Goal: Task Accomplishment & Management: Manage account settings

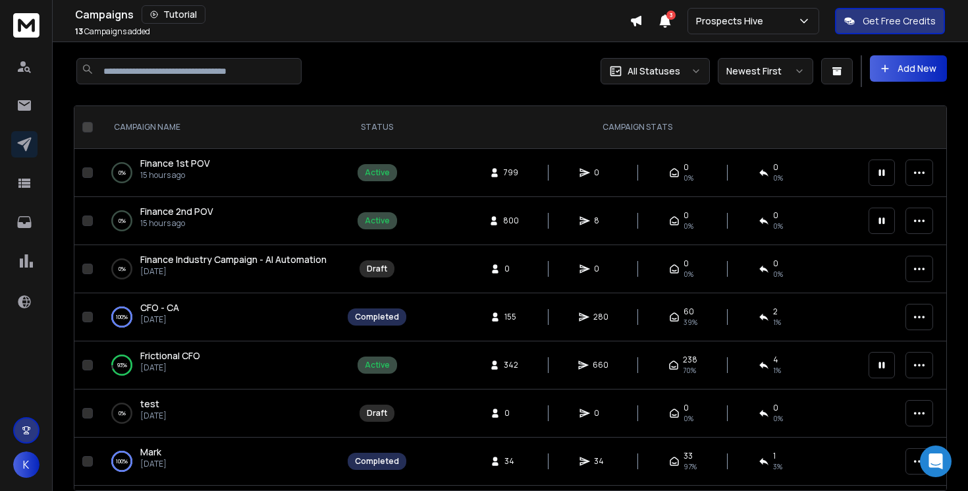
click at [215, 157] on div "0 % Finance 1st POV 15 hours ago" at bounding box center [218, 173] width 215 height 32
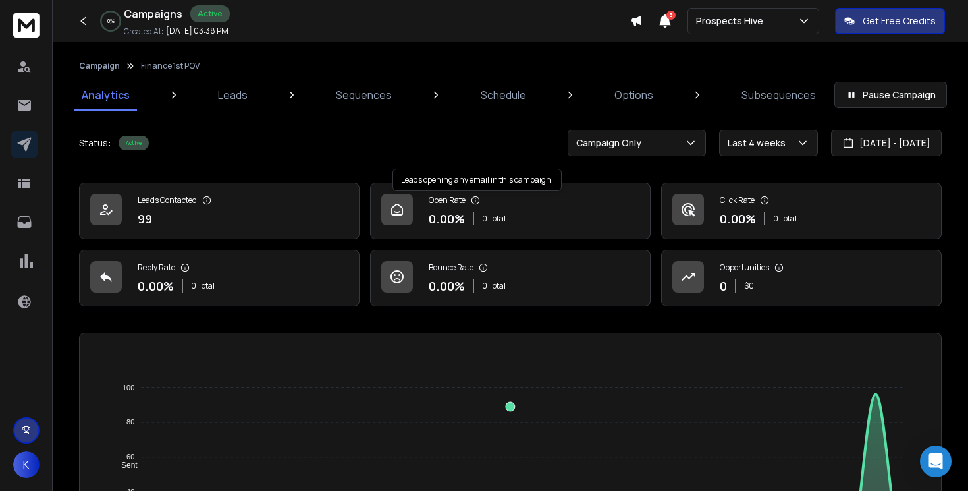
click at [476, 197] on icon at bounding box center [475, 200] width 9 height 9
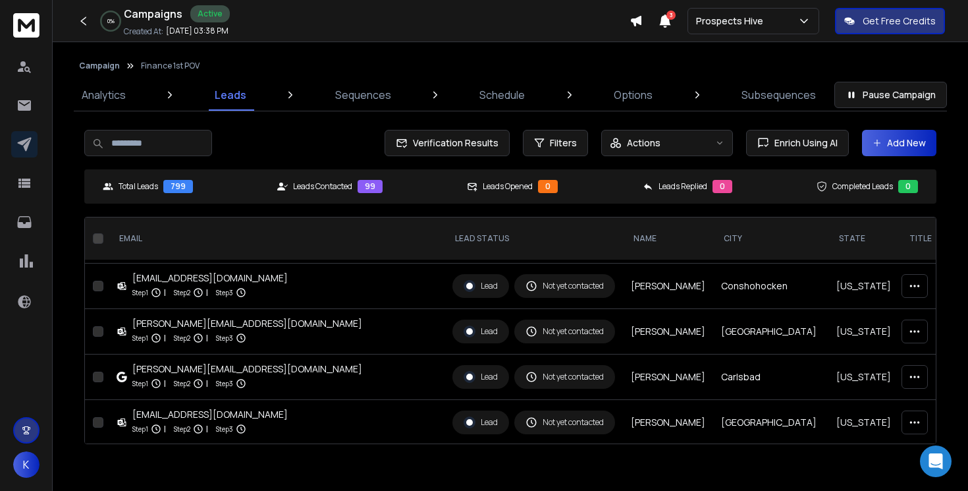
scroll to position [699, 0]
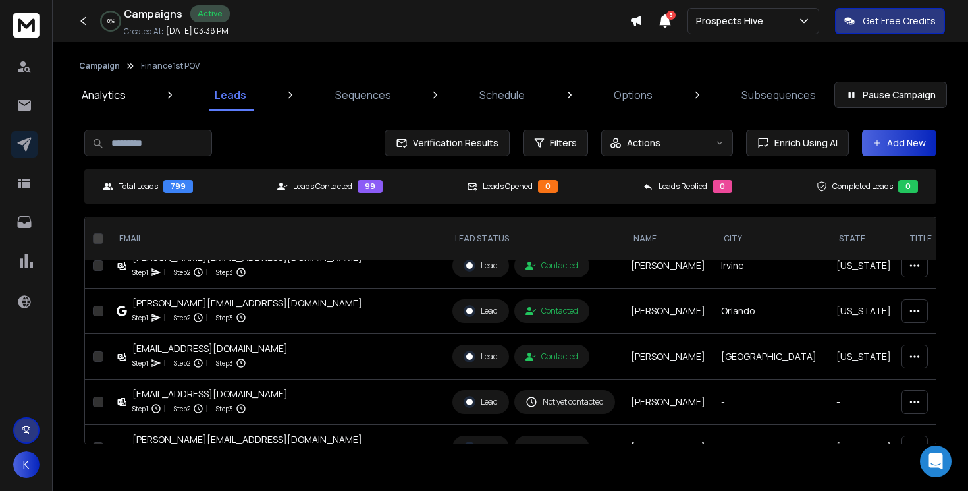
click at [119, 95] on p "Analytics" at bounding box center [104, 95] width 44 height 16
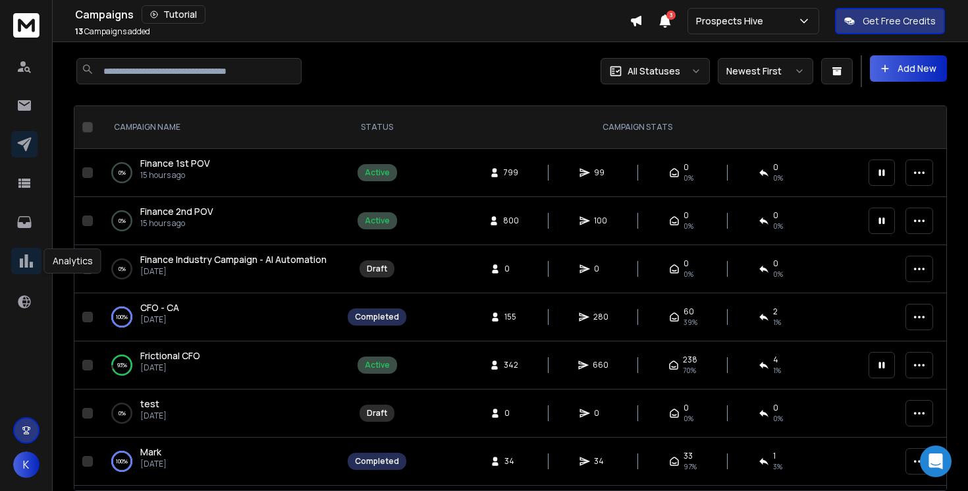
click at [24, 258] on icon at bounding box center [26, 261] width 20 height 20
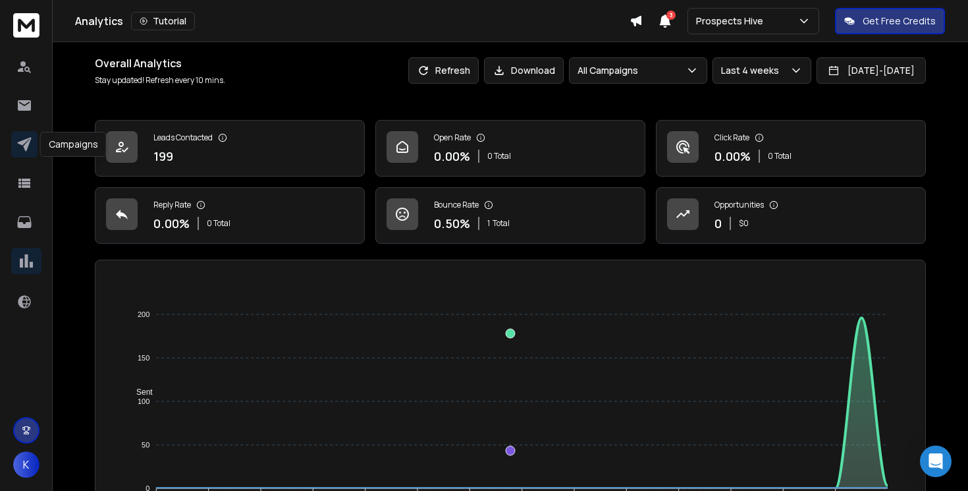
click at [22, 144] on icon at bounding box center [24, 145] width 14 height 14
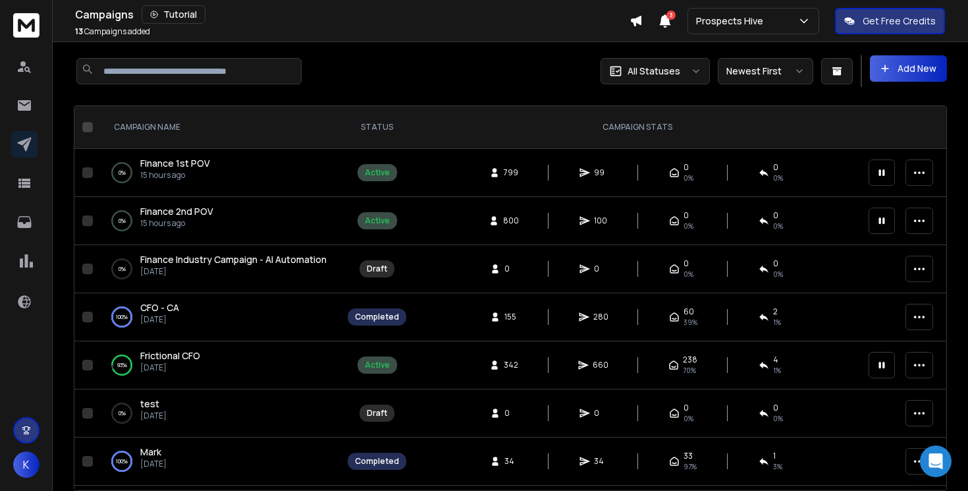
click at [167, 219] on p "15 hours ago" at bounding box center [176, 223] width 73 height 11
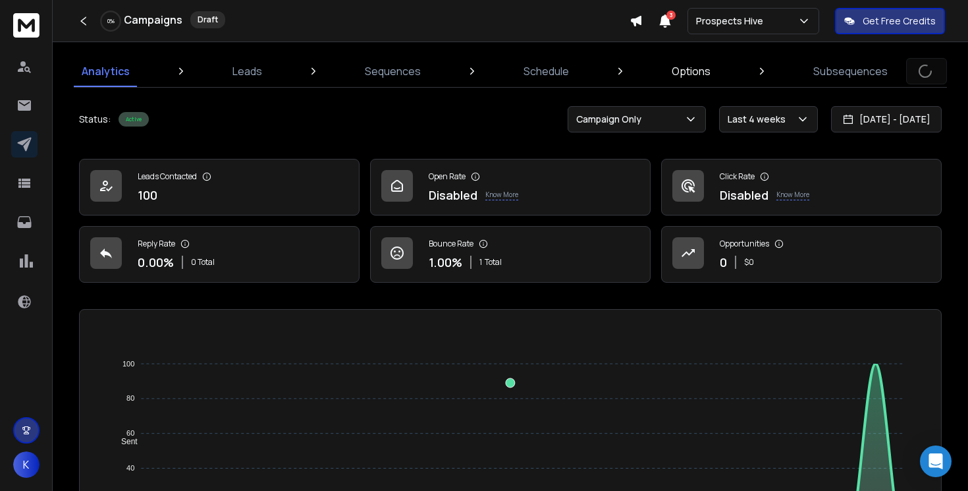
click at [673, 75] on p "Options" at bounding box center [691, 71] width 39 height 16
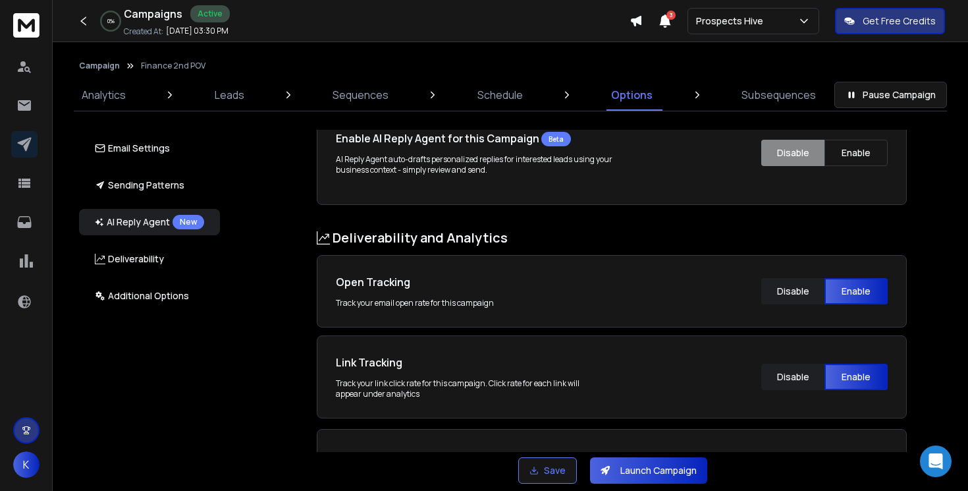
scroll to position [1439, 0]
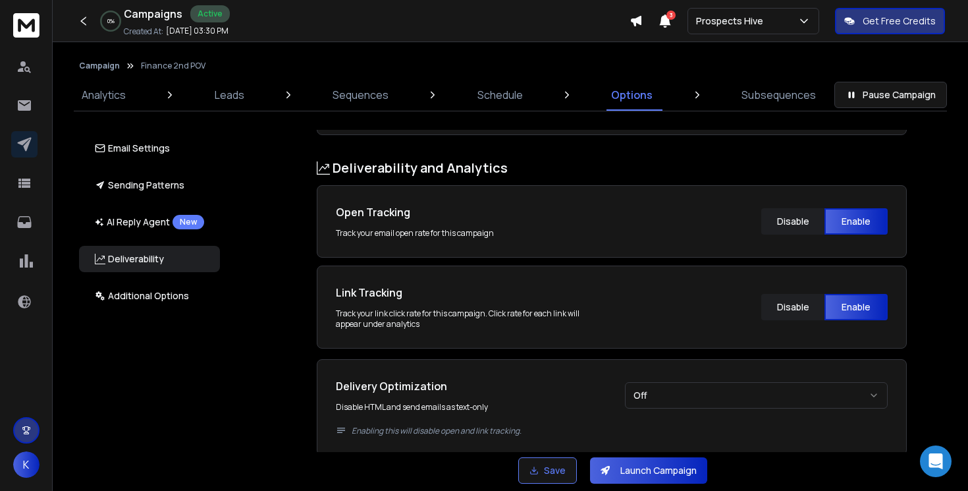
click at [843, 222] on button "Enable" at bounding box center [856, 221] width 63 height 26
click at [400, 233] on div "Track your email open rate for this campaign" at bounding box center [467, 233] width 263 height 11
click at [480, 238] on div "Track your email open rate for this campaign" at bounding box center [467, 233] width 263 height 11
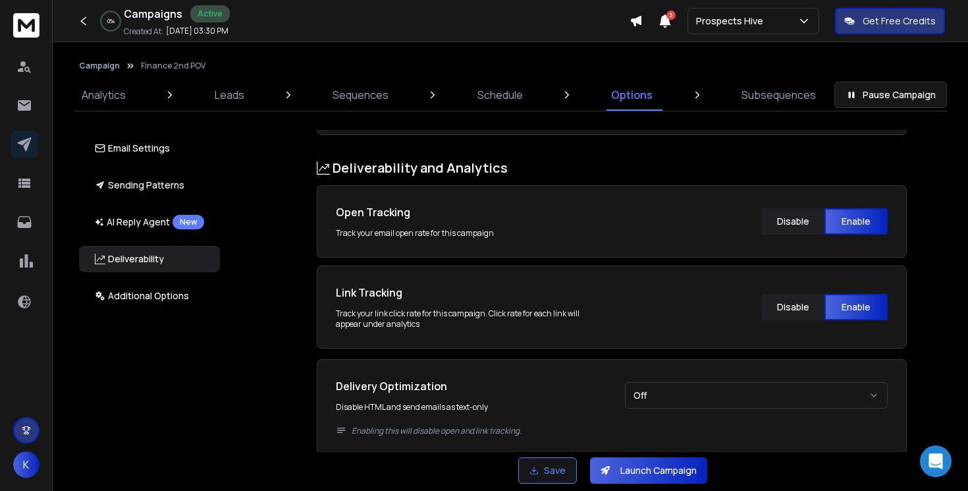
scroll to position [1487, 0]
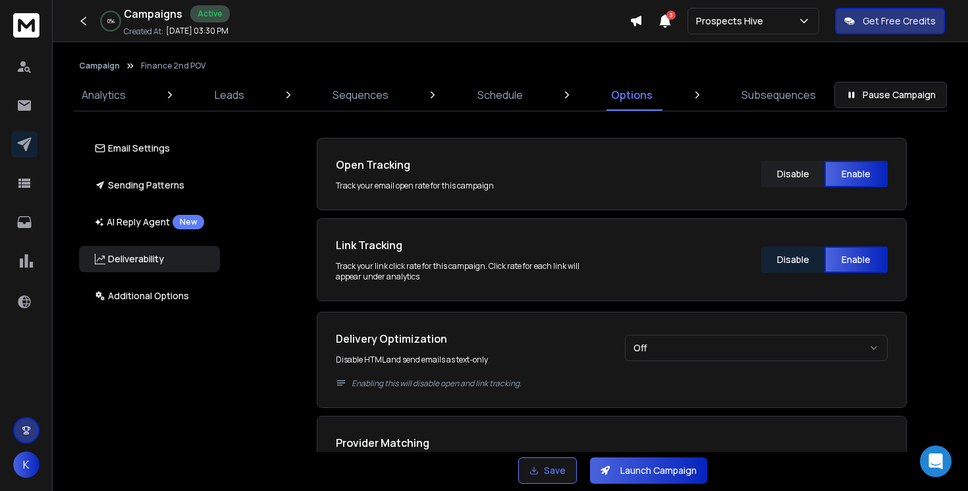
click at [796, 267] on button "Disable" at bounding box center [793, 259] width 63 height 26
click at [791, 262] on button "Disable" at bounding box center [793, 259] width 63 height 26
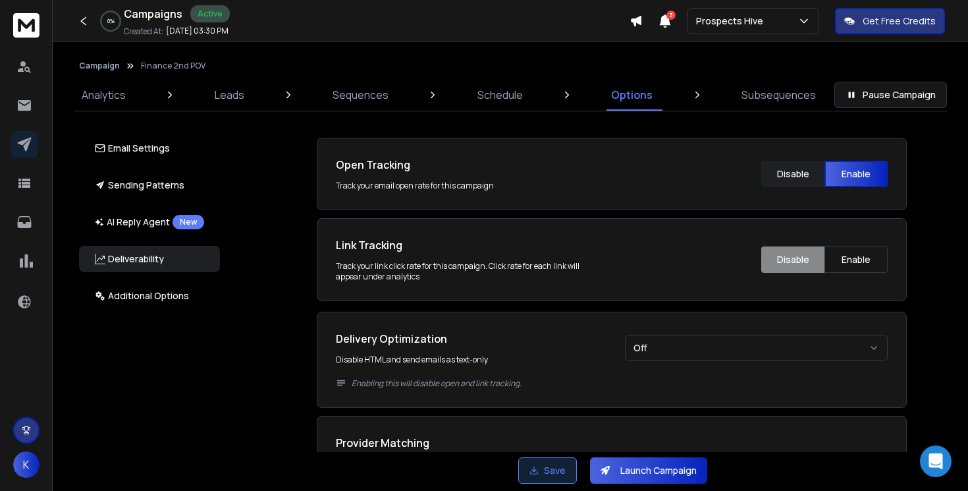
click at [542, 473] on button "Save" at bounding box center [547, 470] width 59 height 26
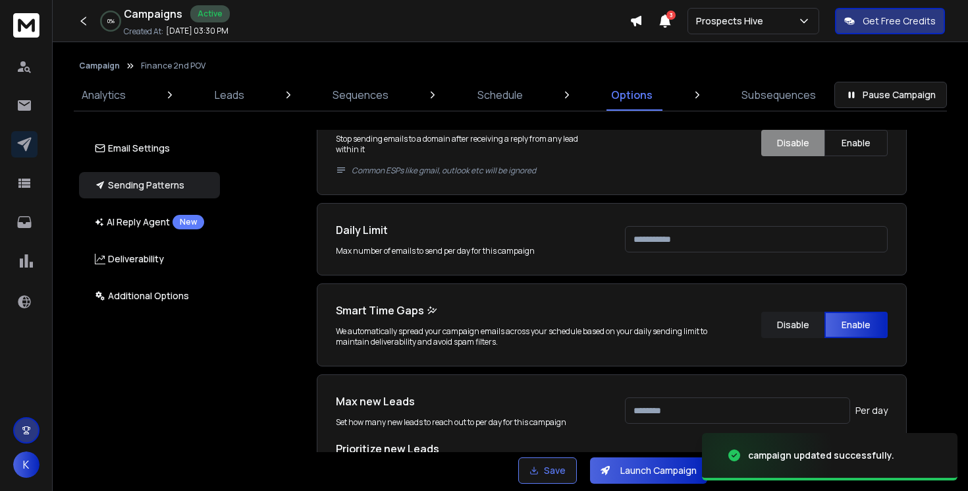
scroll to position [402, 0]
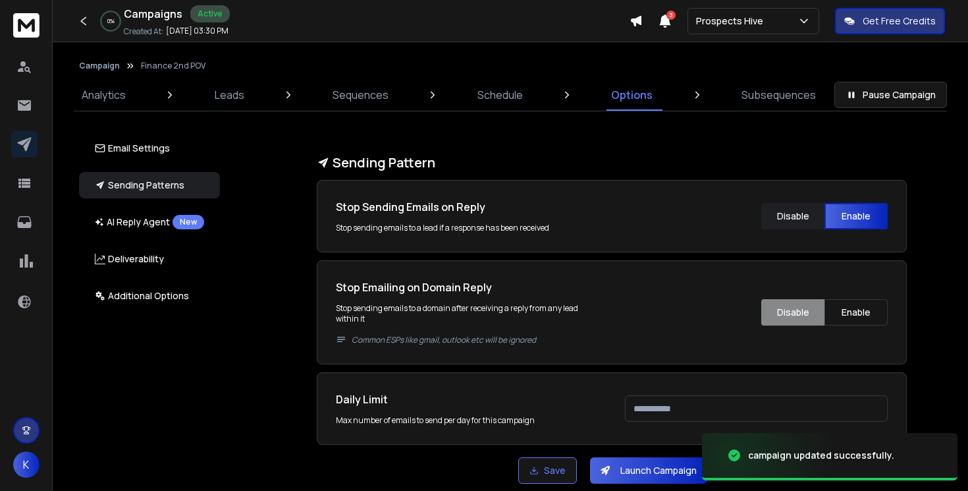
click at [107, 67] on button "Campaign" at bounding box center [99, 66] width 41 height 11
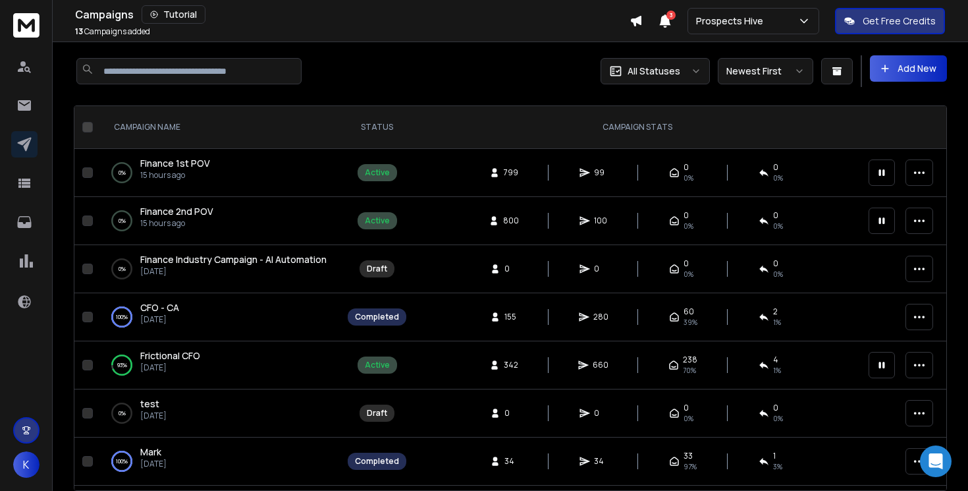
click at [187, 172] on p "15 hours ago" at bounding box center [175, 175] width 70 height 11
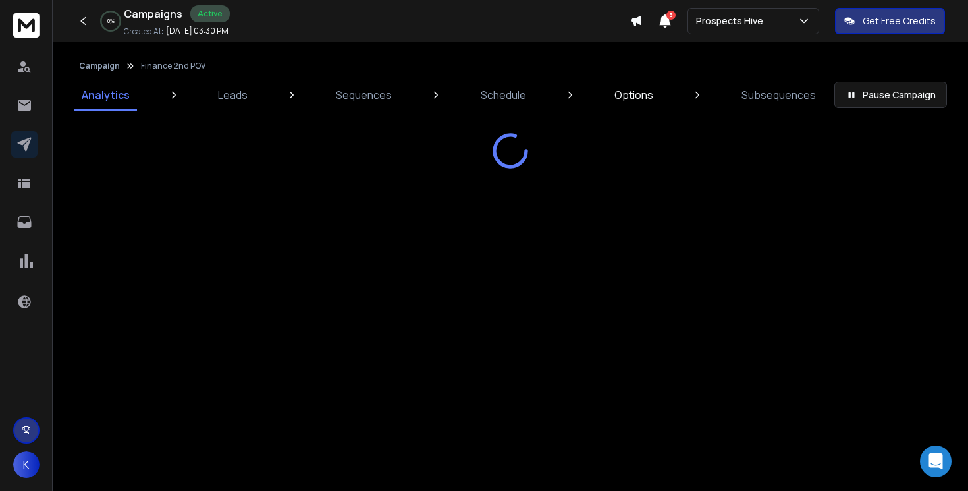
click at [632, 94] on p "Options" at bounding box center [634, 95] width 39 height 16
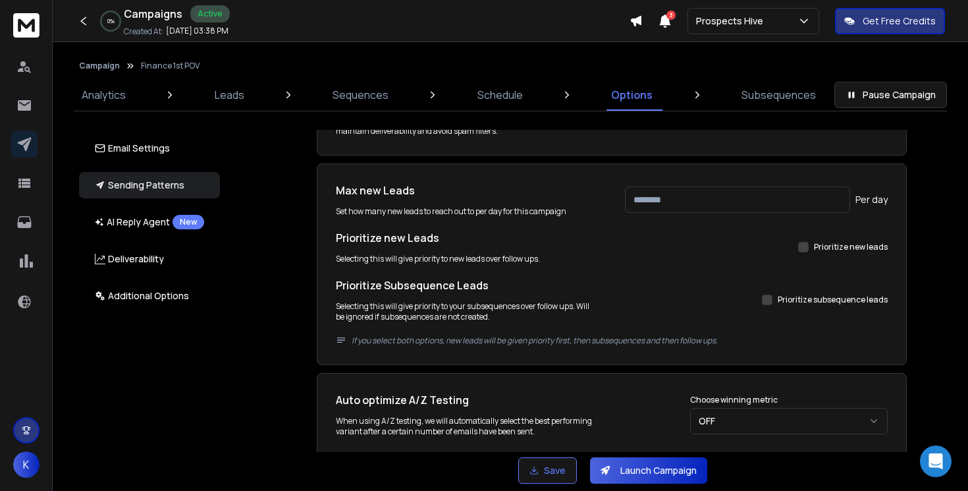
scroll to position [810, 0]
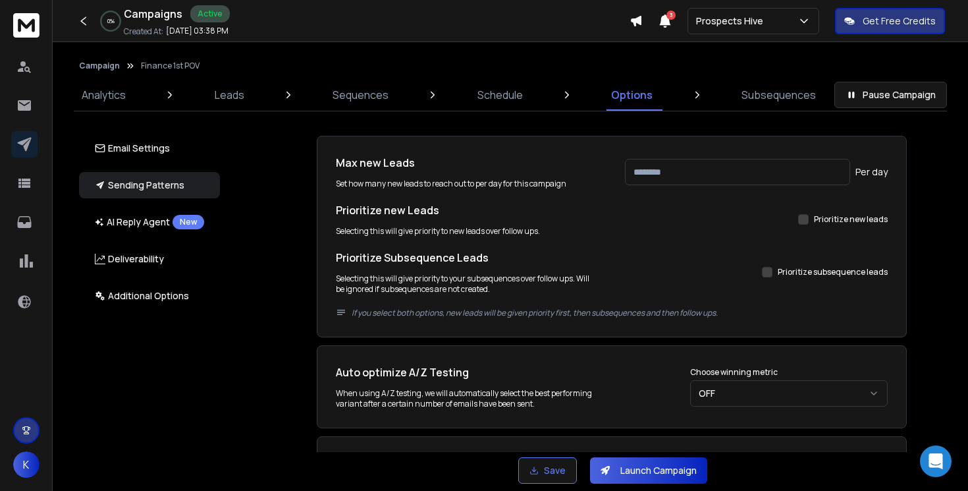
click at [116, 66] on button "Campaign" at bounding box center [99, 66] width 41 height 11
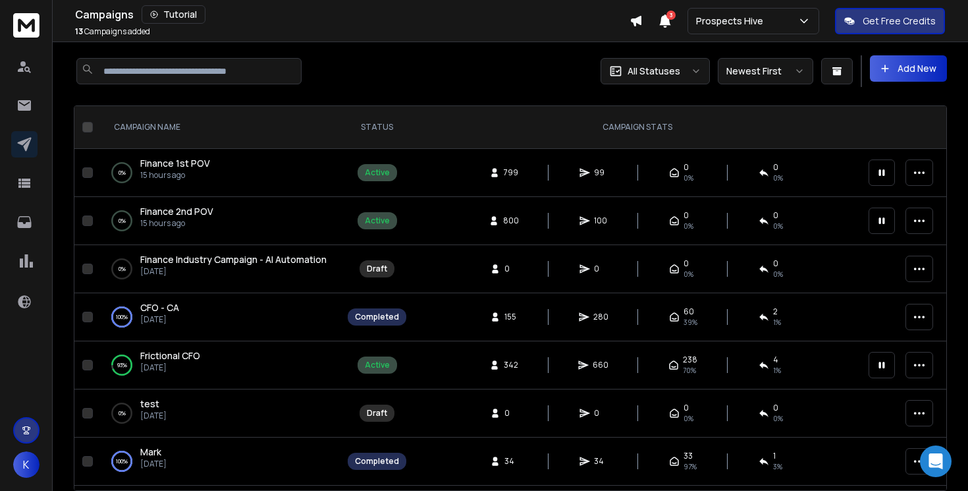
click at [166, 212] on span "Finance 2nd POV" at bounding box center [176, 211] width 73 height 13
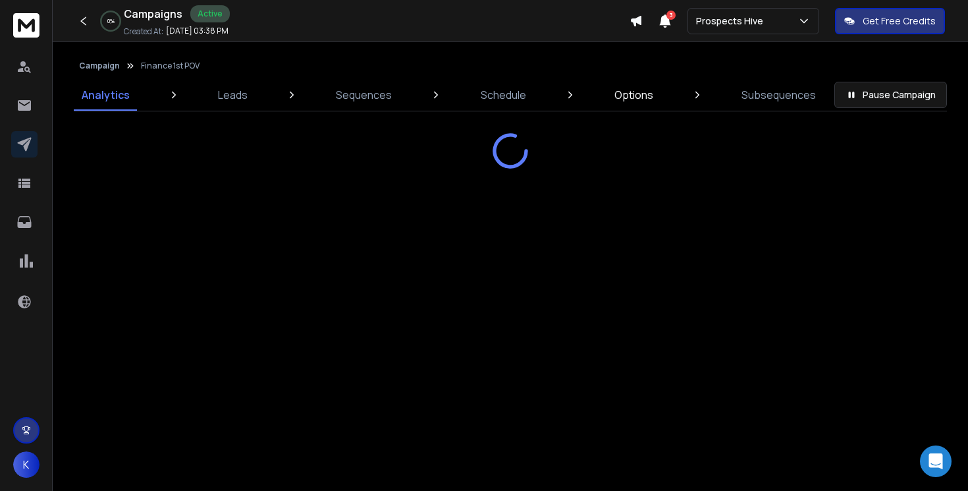
click at [628, 87] on p "Options" at bounding box center [634, 95] width 39 height 16
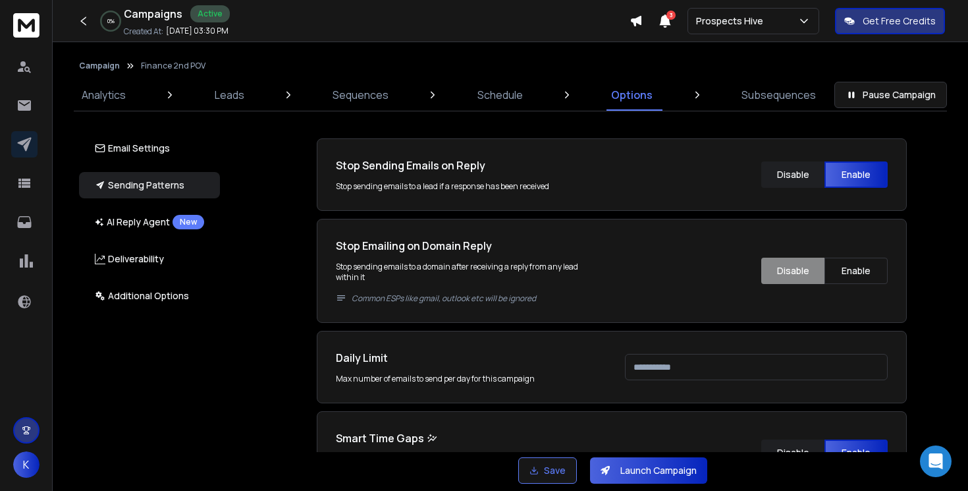
scroll to position [441, 0]
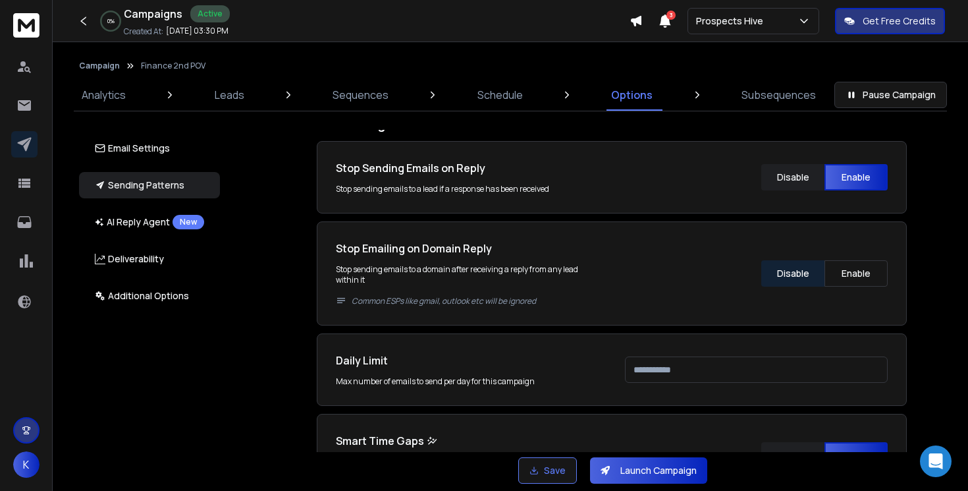
click at [796, 275] on button "Disable" at bounding box center [793, 273] width 63 height 26
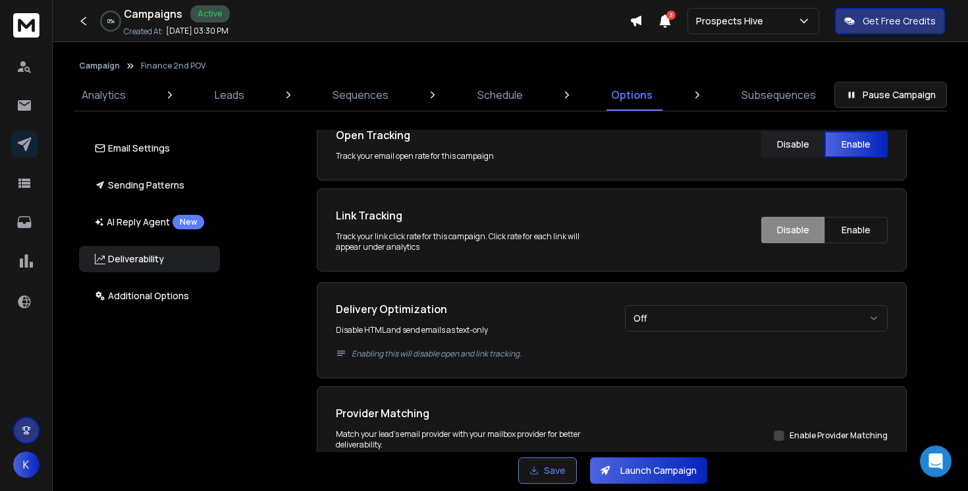
scroll to position [1501, 0]
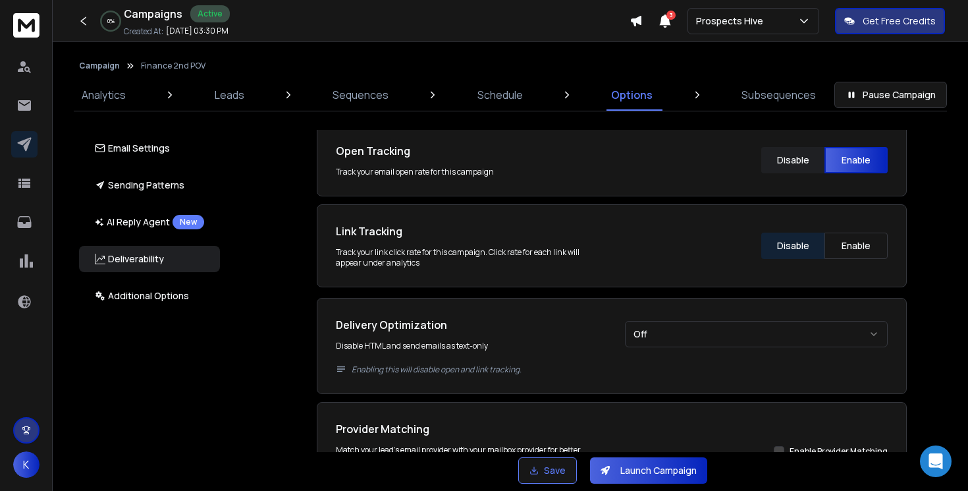
click at [789, 247] on button "Disable" at bounding box center [793, 246] width 63 height 26
click at [539, 472] on button "Save" at bounding box center [547, 470] width 59 height 26
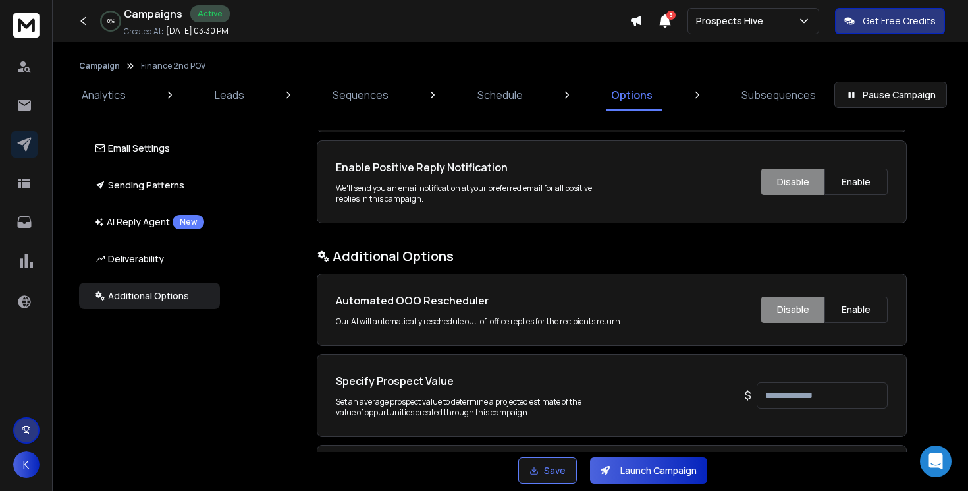
scroll to position [2609, 0]
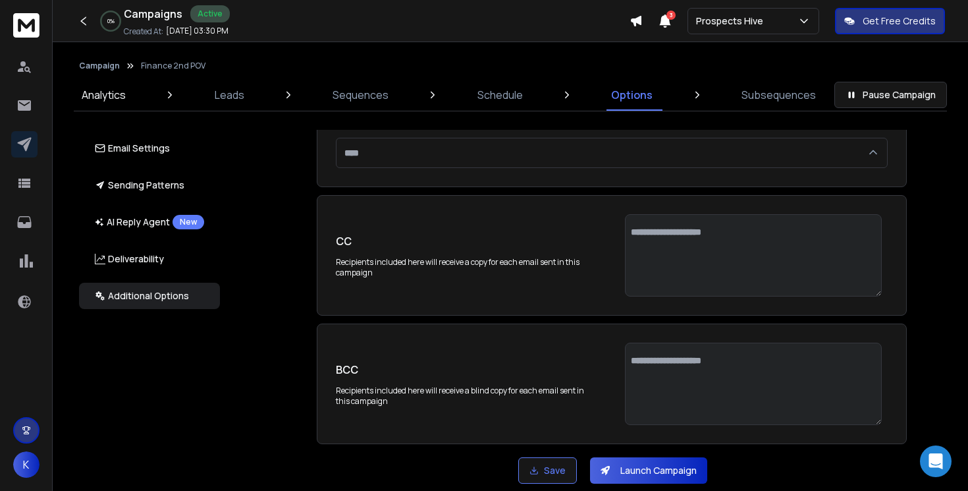
click at [105, 100] on p "Analytics" at bounding box center [104, 95] width 44 height 16
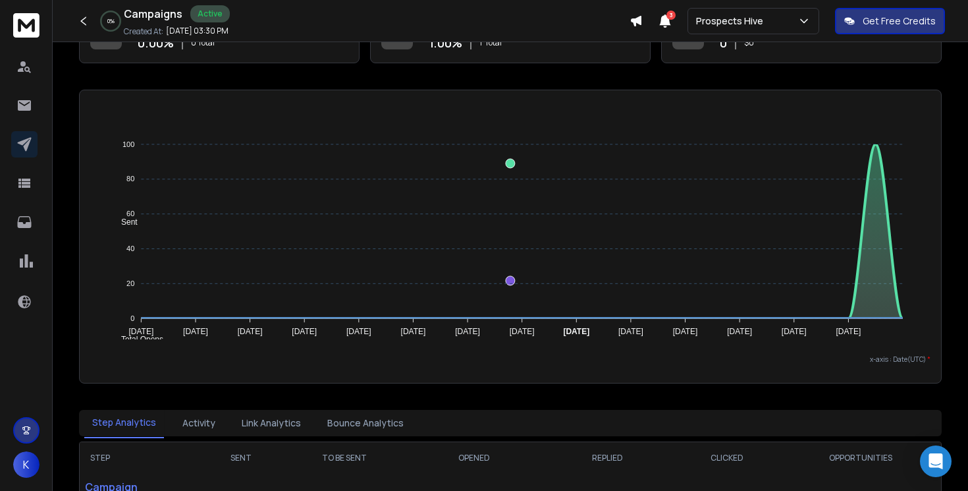
scroll to position [385, 0]
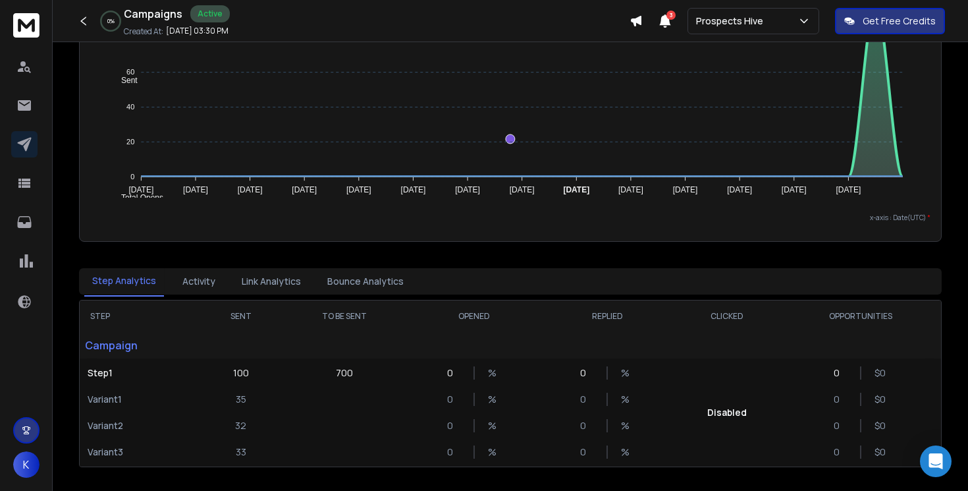
click at [340, 377] on p "700" at bounding box center [344, 372] width 17 height 13
click at [349, 422] on td "700" at bounding box center [344, 412] width 126 height 108
click at [668, 21] on icon at bounding box center [665, 20] width 12 height 13
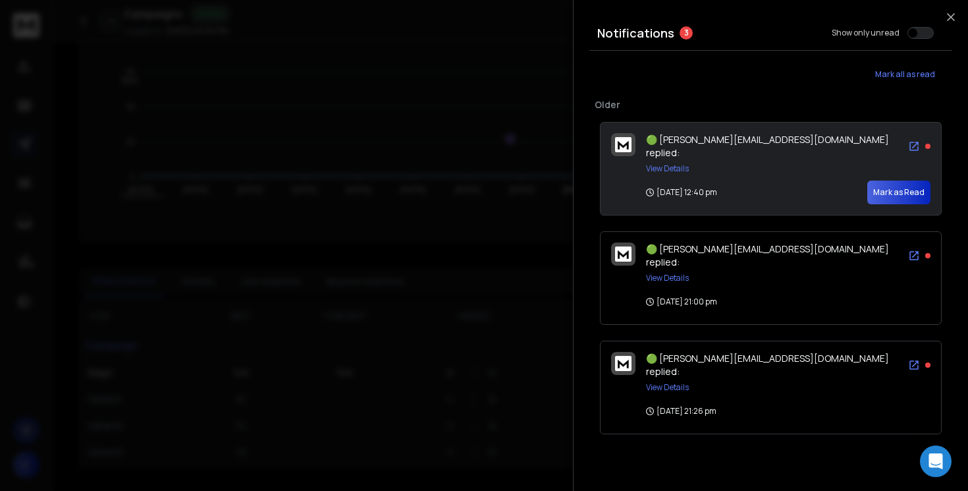
click at [901, 181] on button "Mark as Read" at bounding box center [899, 193] width 63 height 24
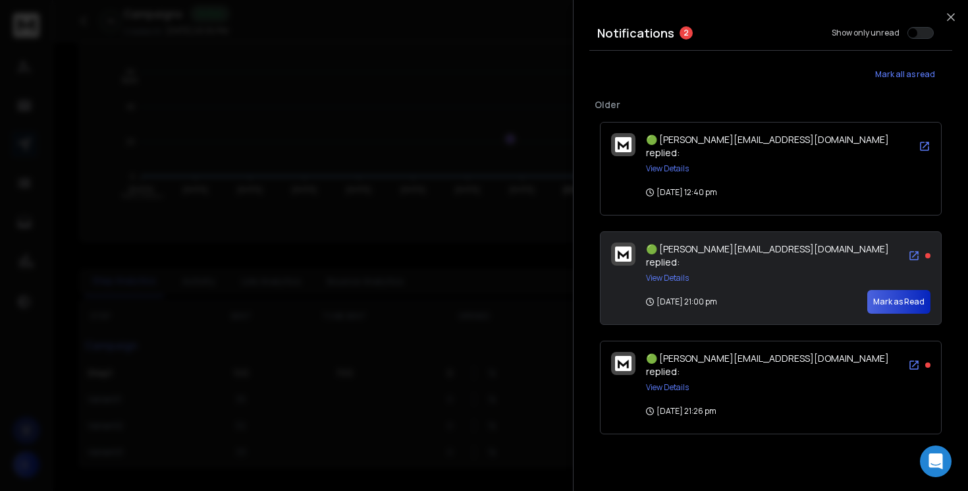
click at [899, 290] on button "Mark as Read" at bounding box center [899, 302] width 63 height 24
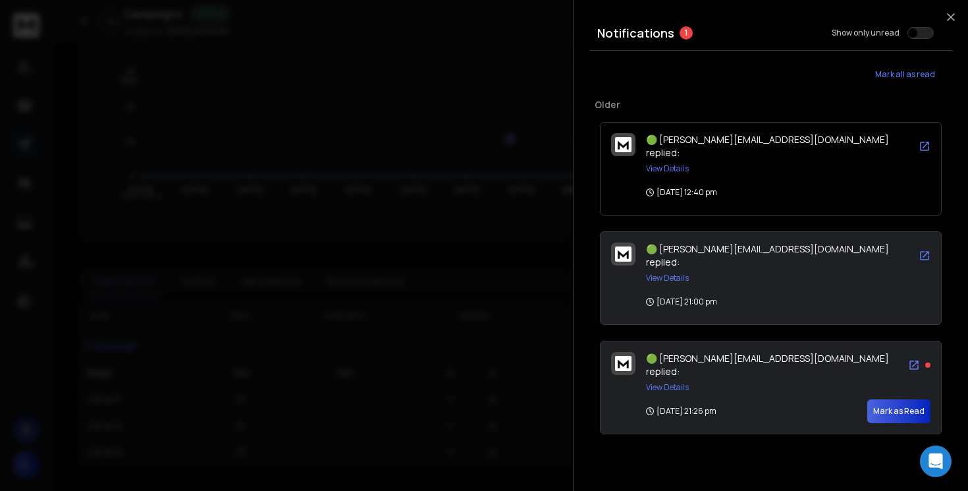
click at [904, 399] on button "Mark as Read" at bounding box center [899, 411] width 63 height 24
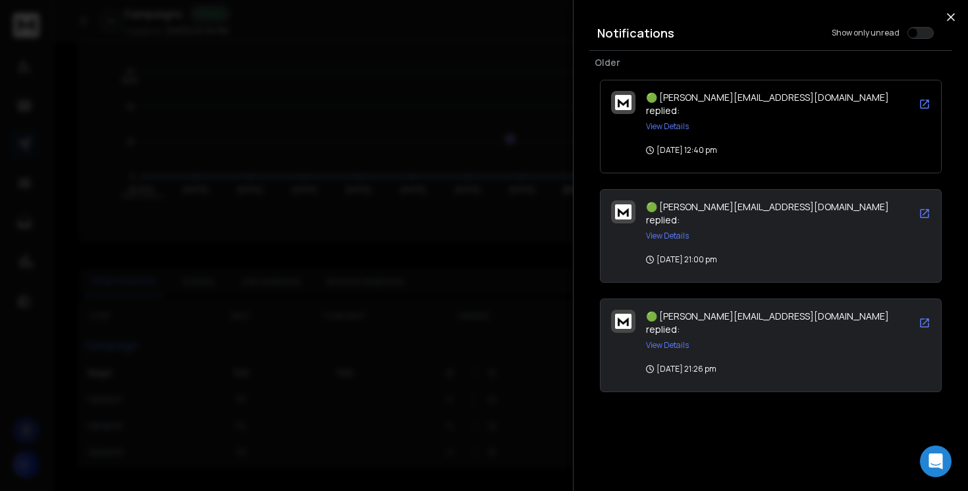
click at [950, 19] on icon "button" at bounding box center [951, 17] width 13 height 13
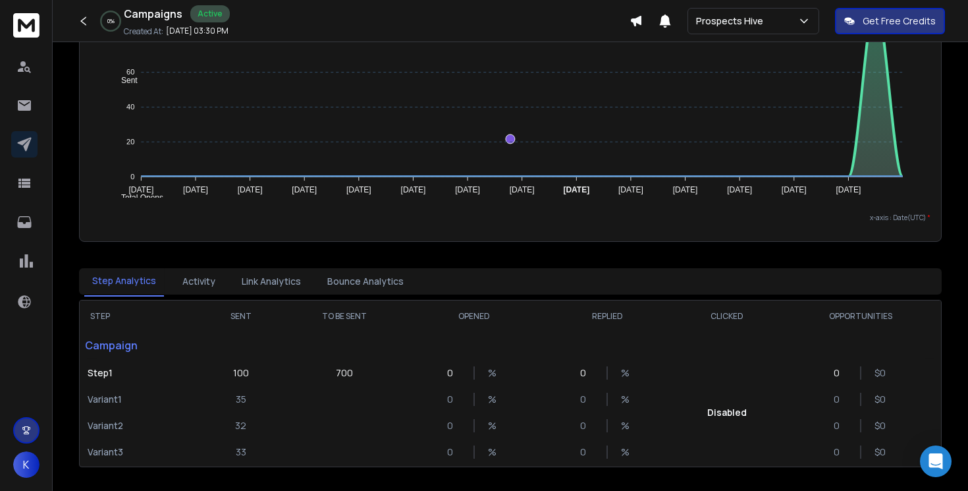
scroll to position [0, 0]
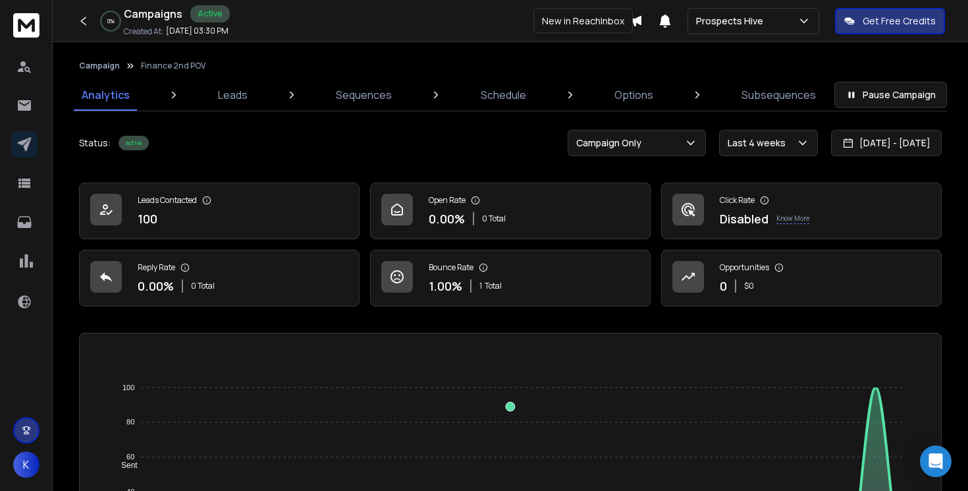
click at [642, 23] on icon at bounding box center [636, 20] width 13 height 13
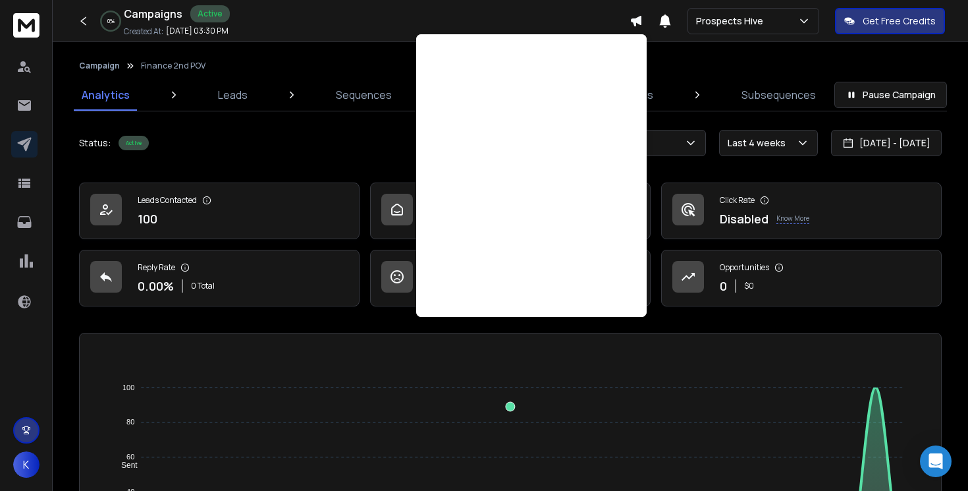
click at [578, 15] on div "0 % Campaigns Active Created At: Oct 12, 2025, 03:30 PM Prospects Hive Get Free…" at bounding box center [484, 21] width 968 height 42
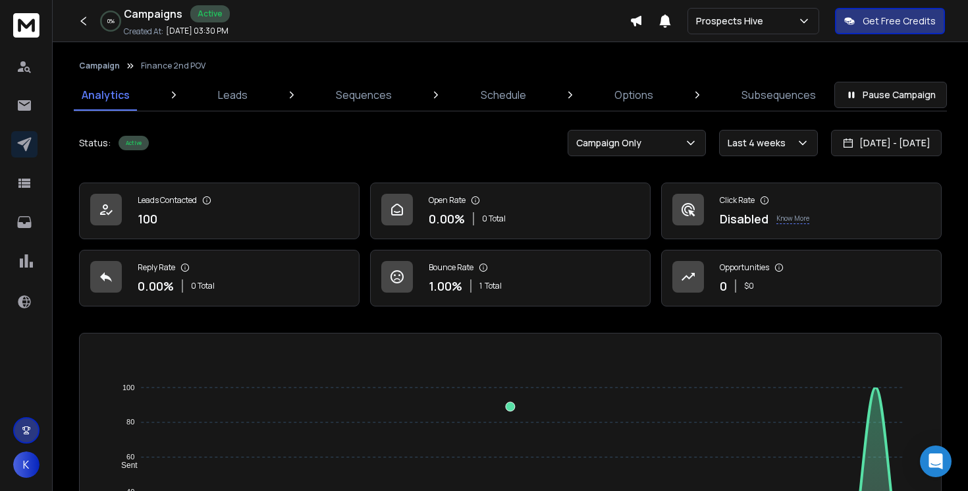
click at [97, 67] on button "Campaign" at bounding box center [99, 66] width 41 height 11
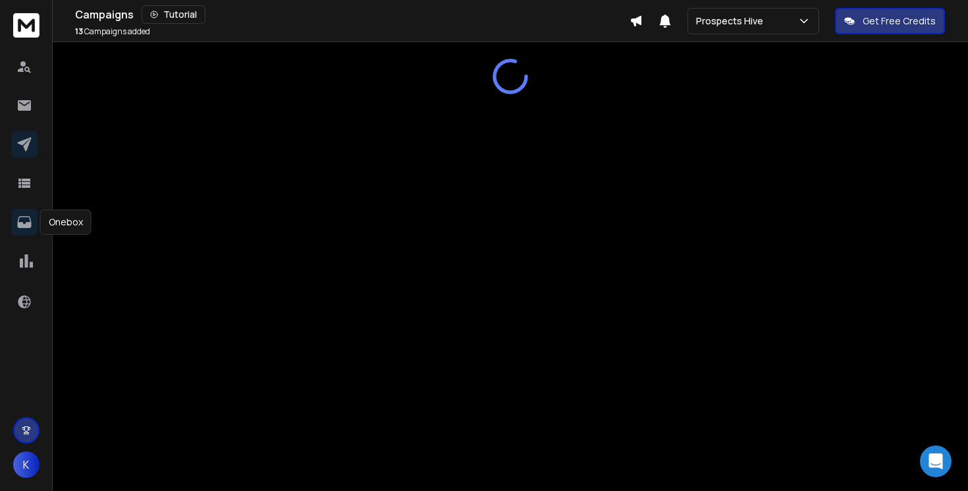
click at [21, 215] on icon at bounding box center [24, 222] width 16 height 16
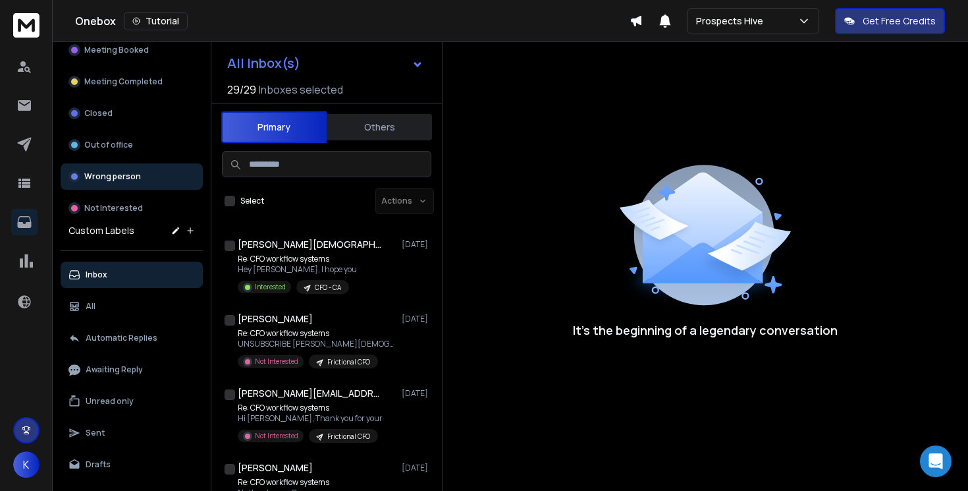
scroll to position [267, 0]
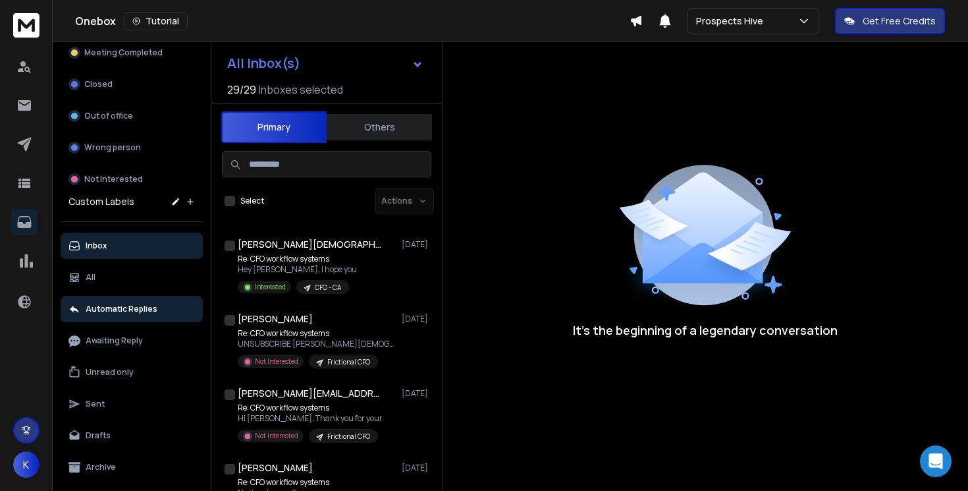
click at [113, 305] on div "Automatic Replies" at bounding box center [113, 309] width 89 height 16
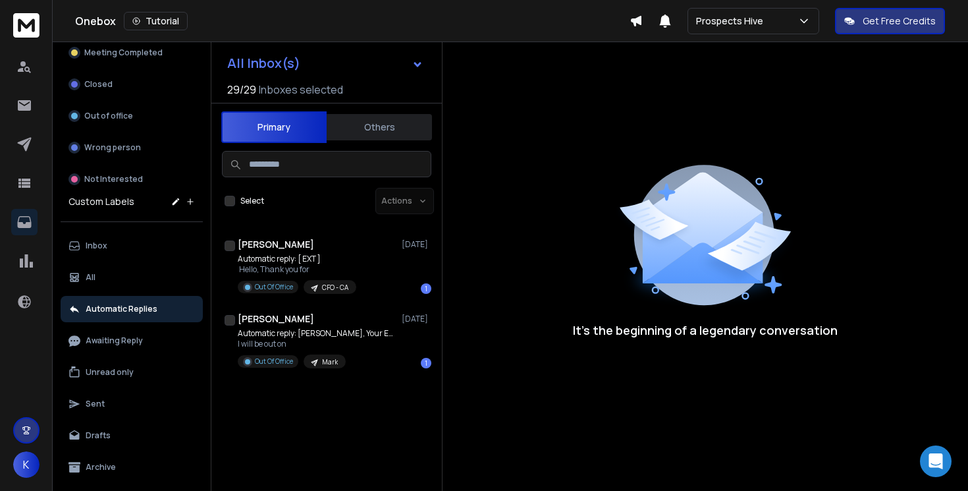
click at [372, 127] on button "Others" at bounding box center [379, 127] width 105 height 29
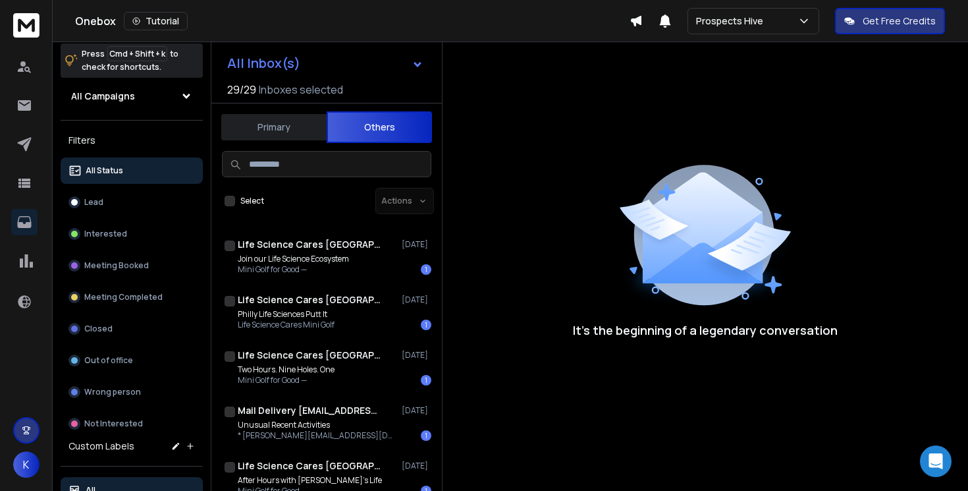
scroll to position [0, 0]
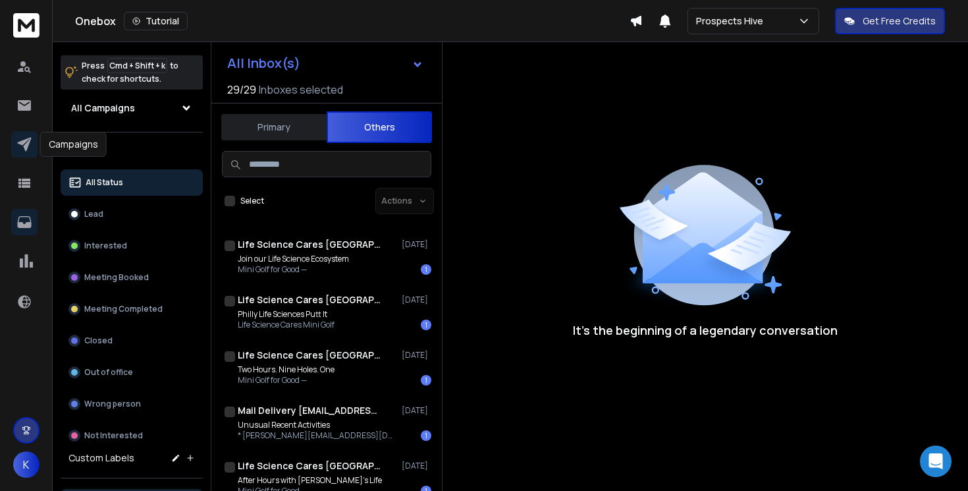
click at [17, 144] on icon at bounding box center [24, 144] width 16 height 16
